Goal: Navigation & Orientation: Understand site structure

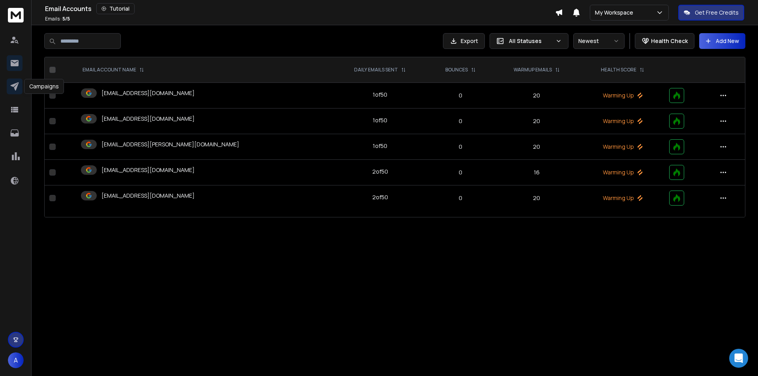
click at [15, 88] on icon at bounding box center [14, 87] width 8 height 8
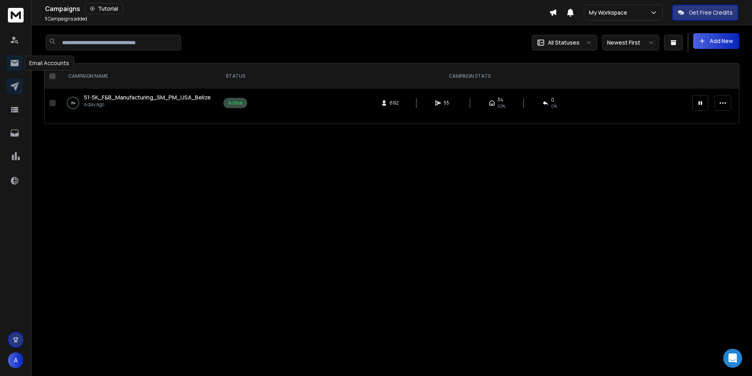
click at [12, 62] on icon at bounding box center [15, 63] width 8 height 6
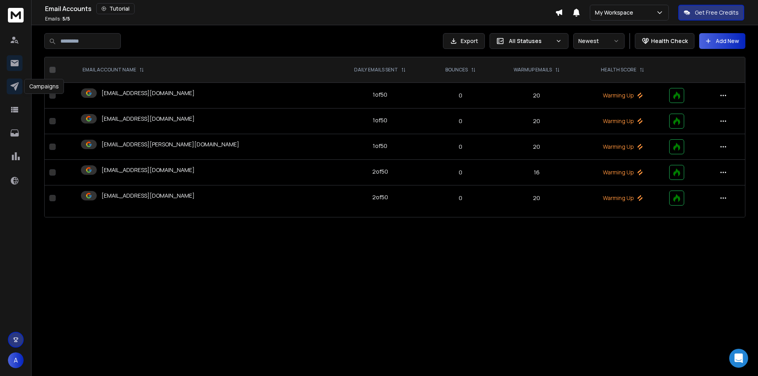
click at [14, 88] on icon at bounding box center [14, 86] width 9 height 9
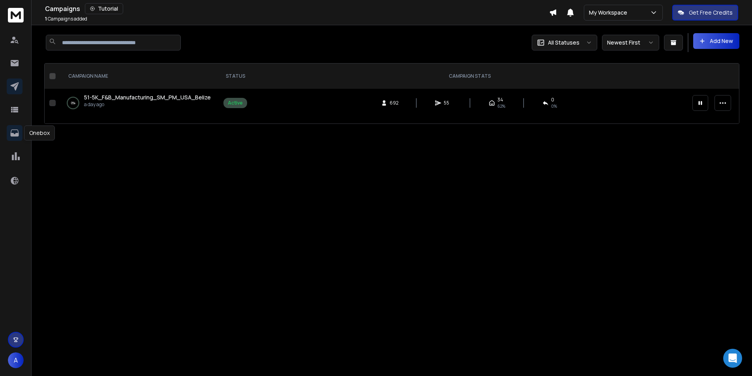
click at [16, 133] on icon at bounding box center [14, 132] width 9 height 9
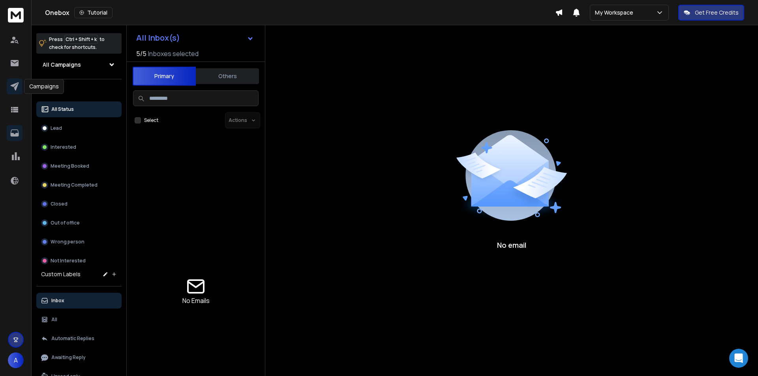
click at [13, 90] on icon at bounding box center [14, 86] width 9 height 9
